Goal: Task Accomplishment & Management: Manage account settings

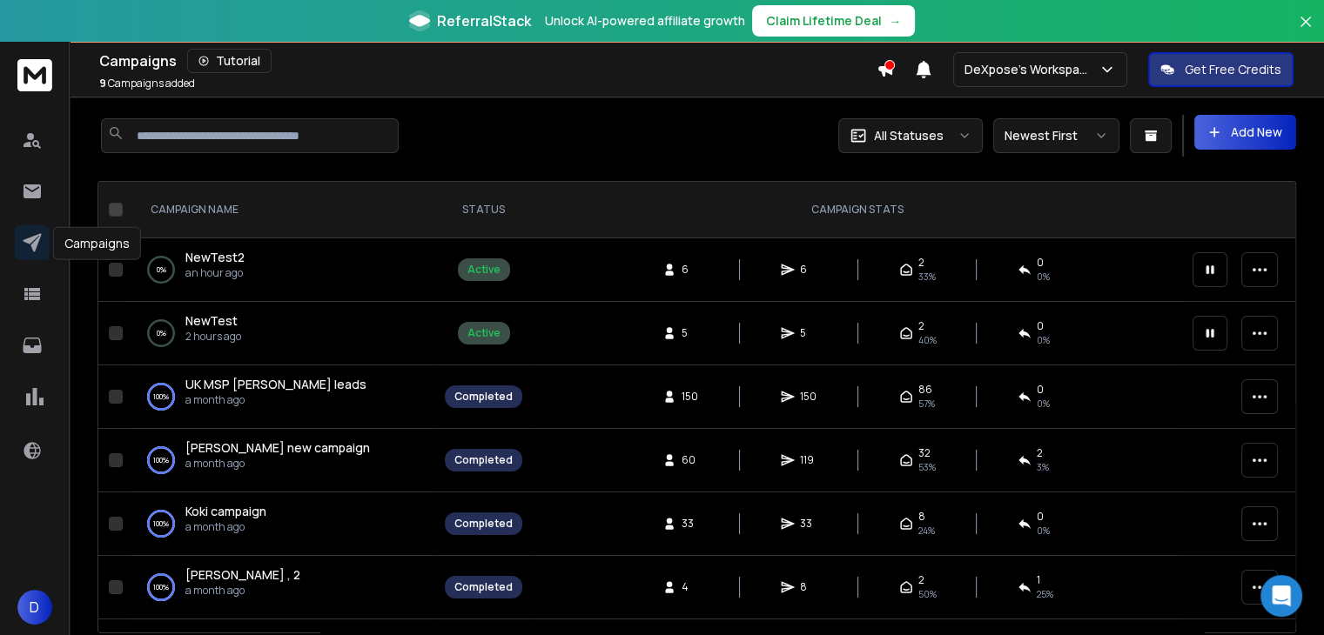
click at [1241, 283] on button "button" at bounding box center [1259, 269] width 37 height 35
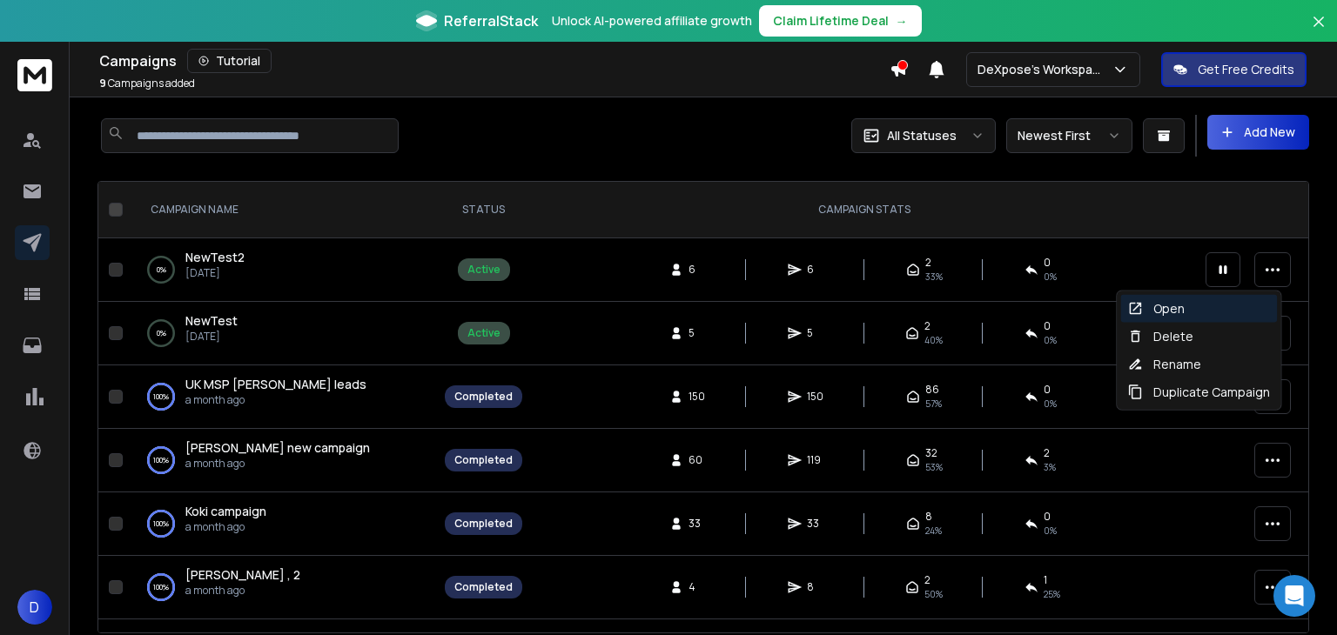
click at [1254, 284] on button "button" at bounding box center [1272, 269] width 37 height 35
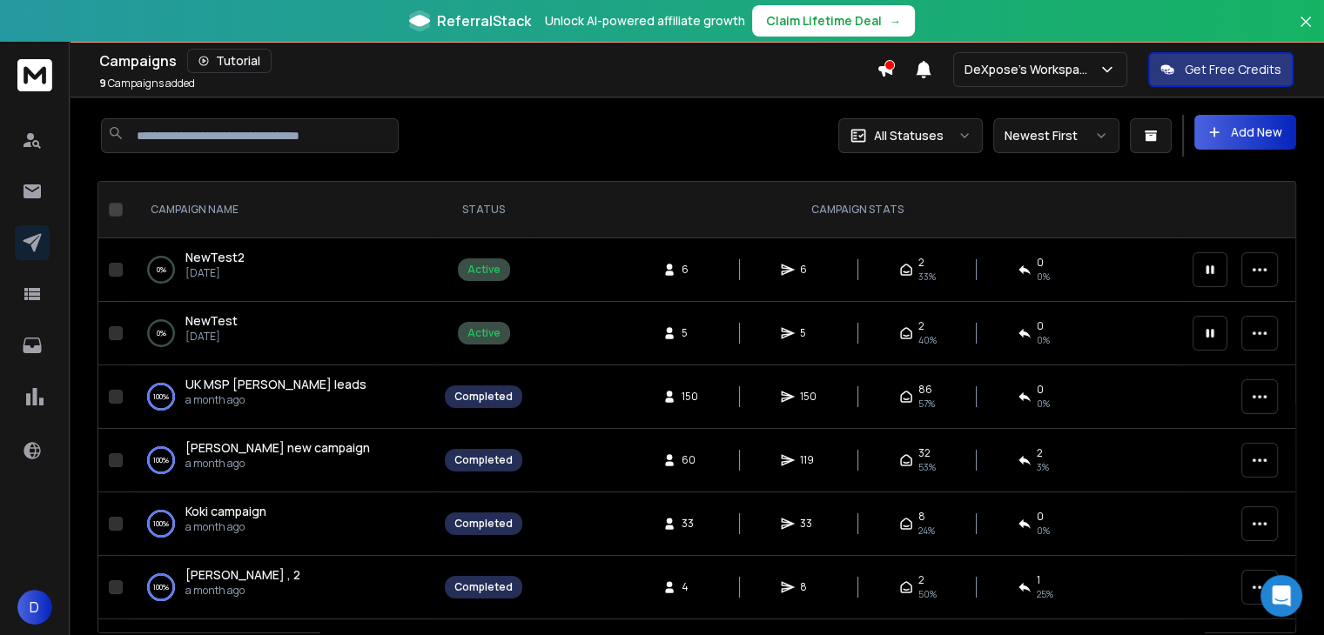
click at [383, 277] on div "0 % NewTest2 3 days ago" at bounding box center [282, 270] width 270 height 42
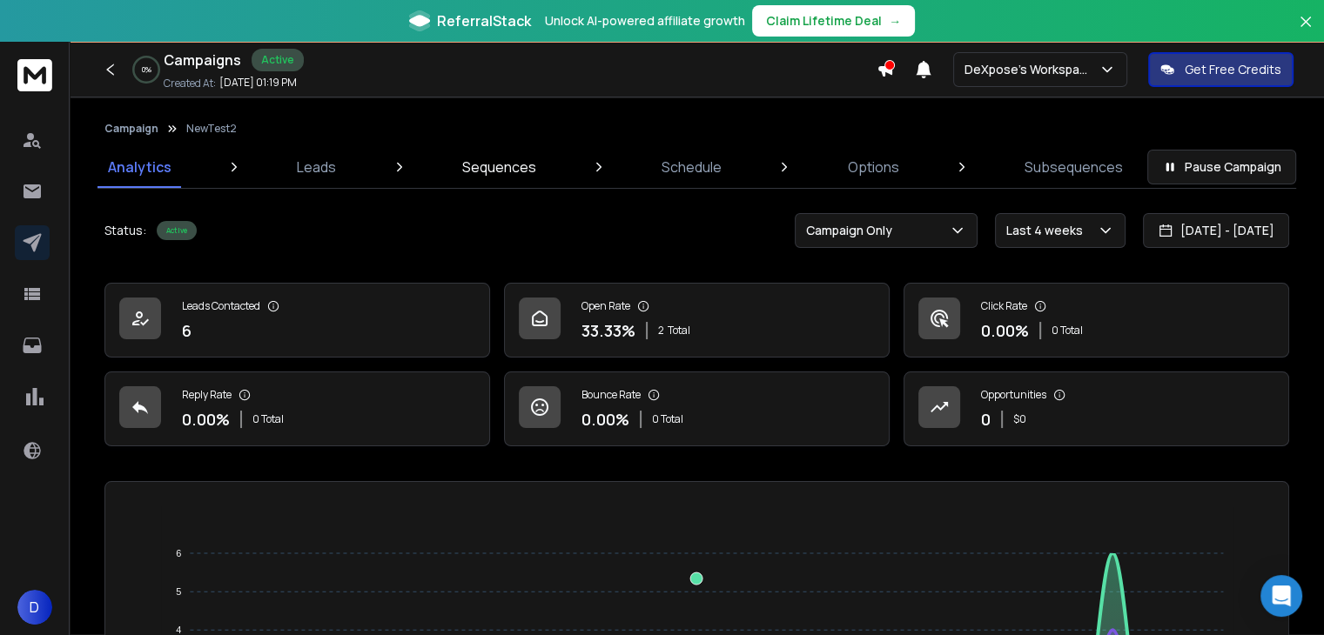
click at [514, 157] on p "Sequences" at bounding box center [499, 167] width 74 height 21
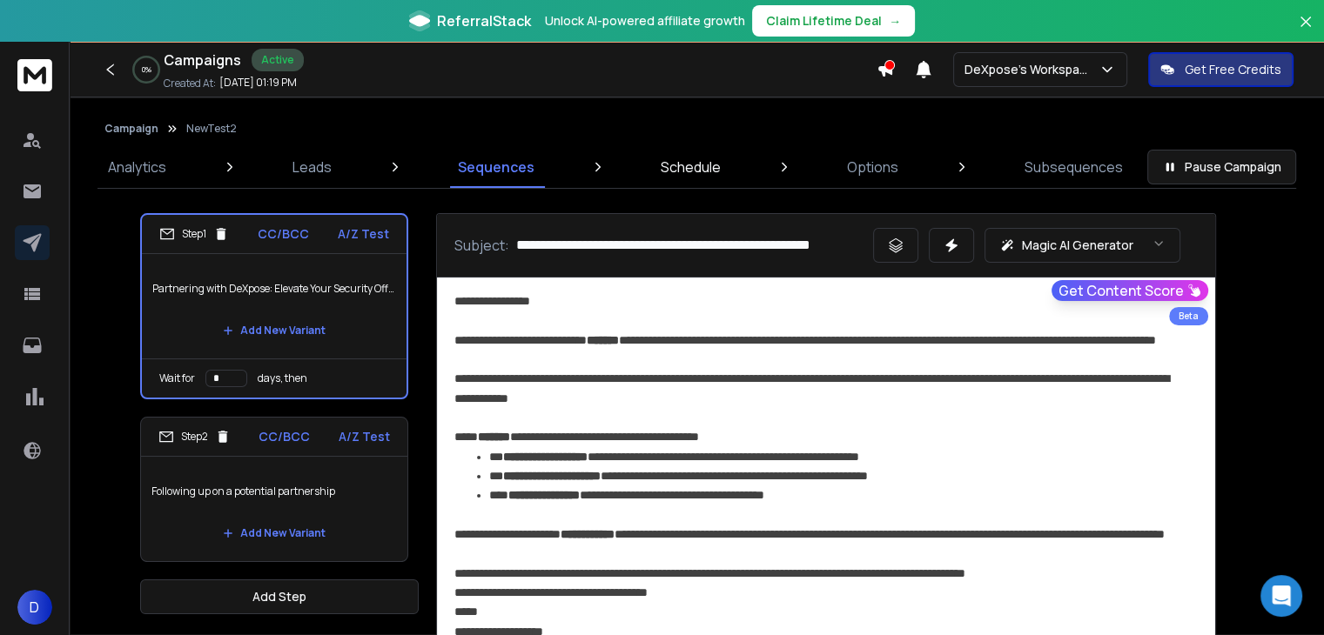
click at [694, 166] on p "Schedule" at bounding box center [691, 167] width 60 height 21
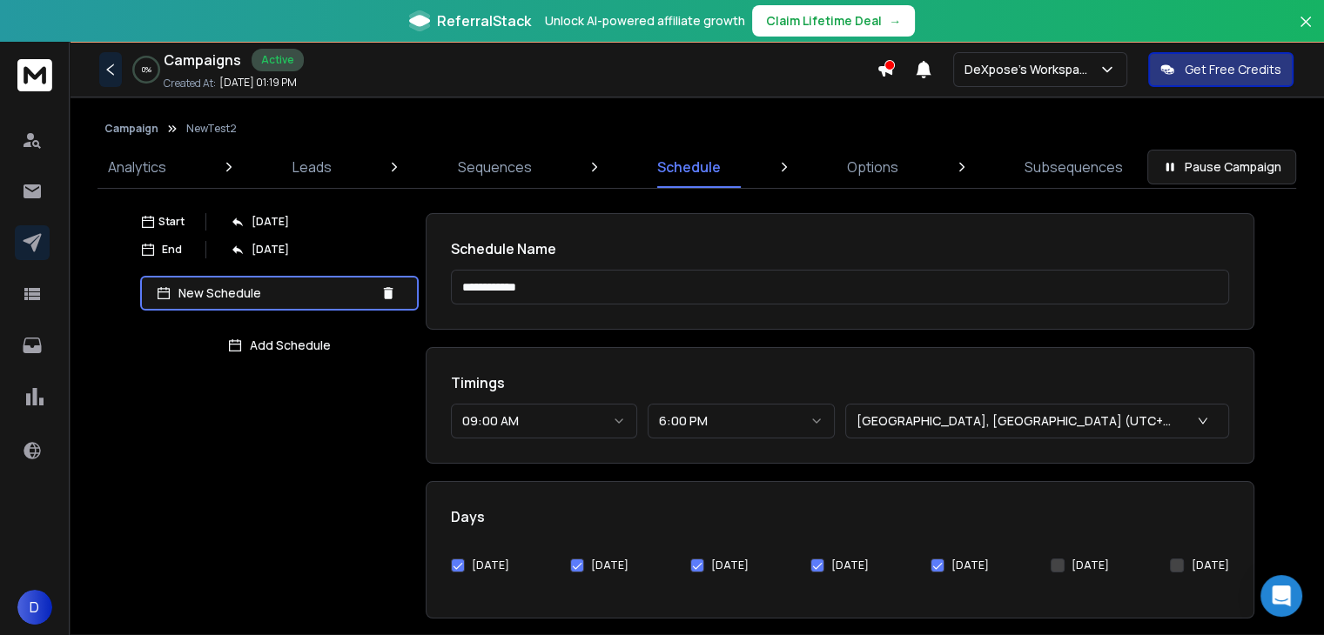
click at [101, 61] on button at bounding box center [110, 69] width 23 height 35
